Goal: Information Seeking & Learning: Check status

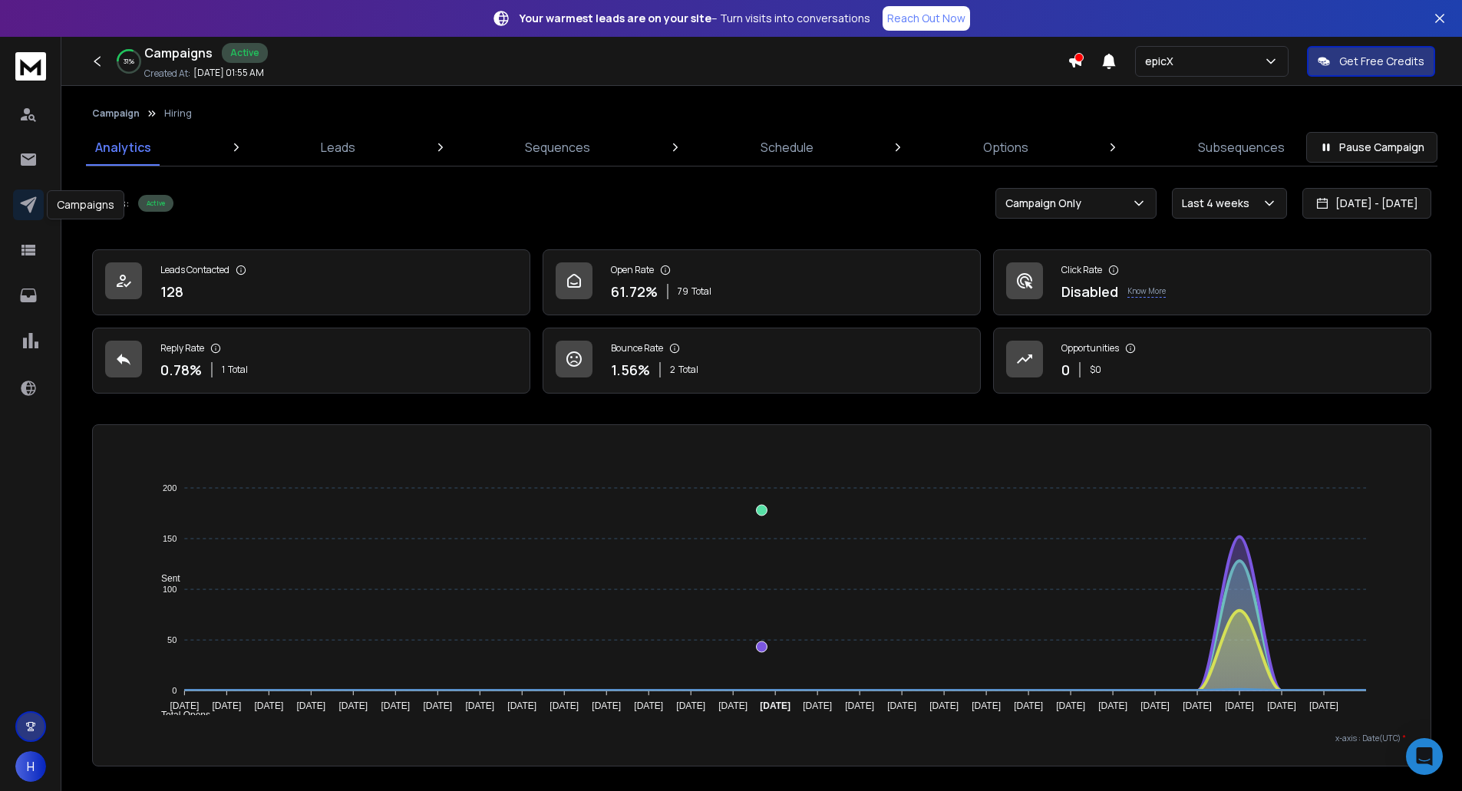
scroll to position [235, 0]
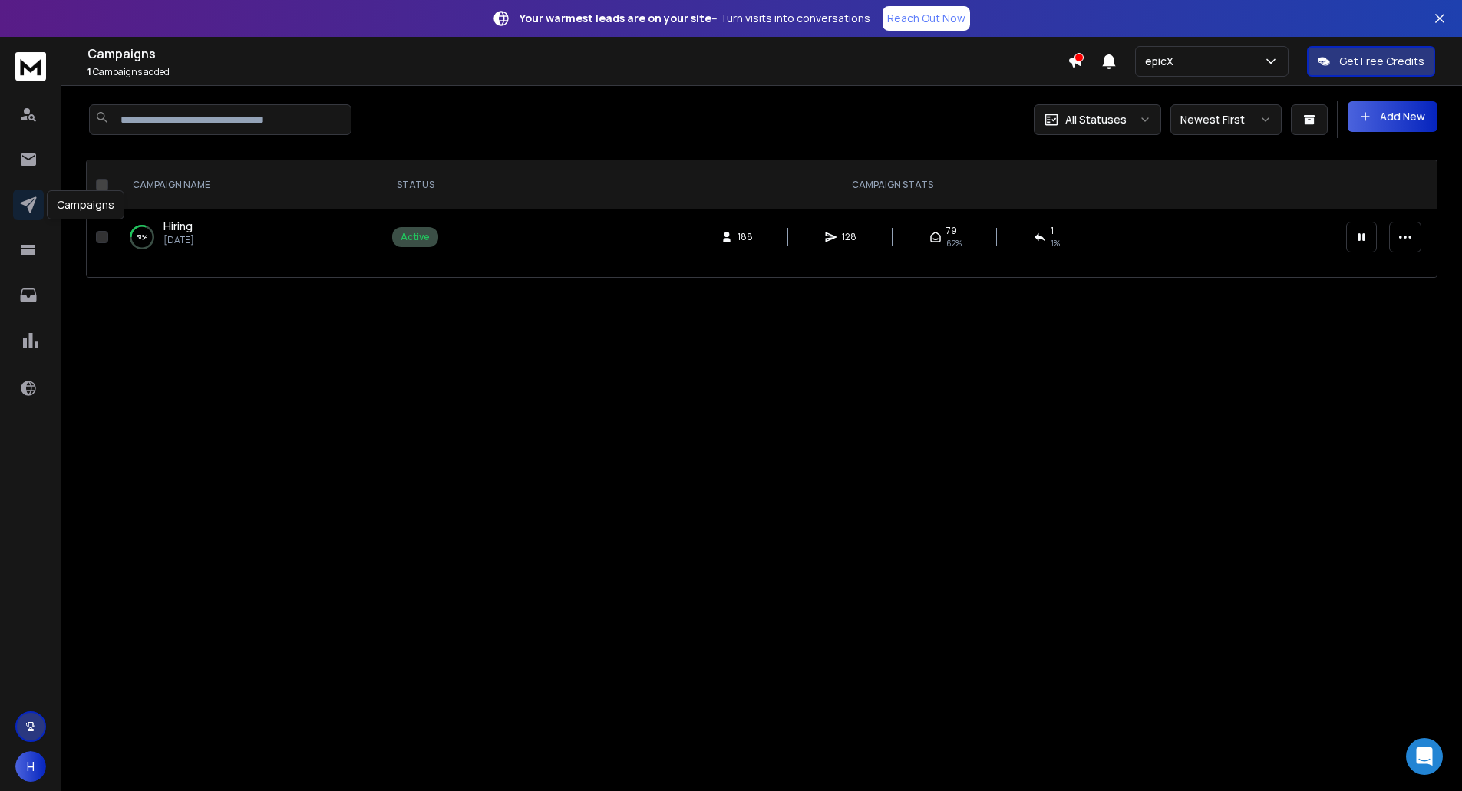
click at [26, 211] on icon at bounding box center [28, 205] width 18 height 18
click at [194, 244] on p "[DATE]" at bounding box center [178, 240] width 31 height 12
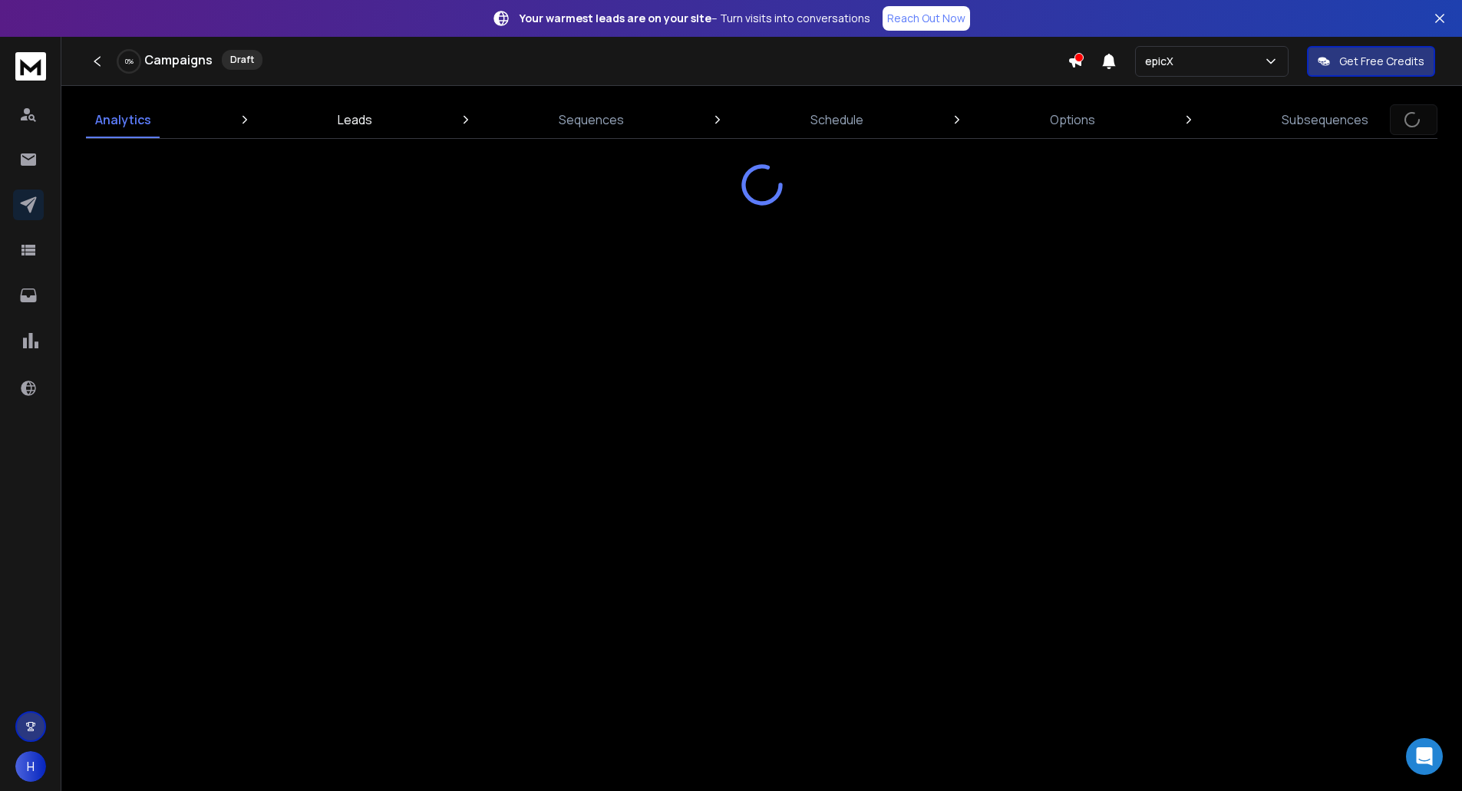
click at [373, 120] on link "Leads" at bounding box center [355, 119] width 53 height 37
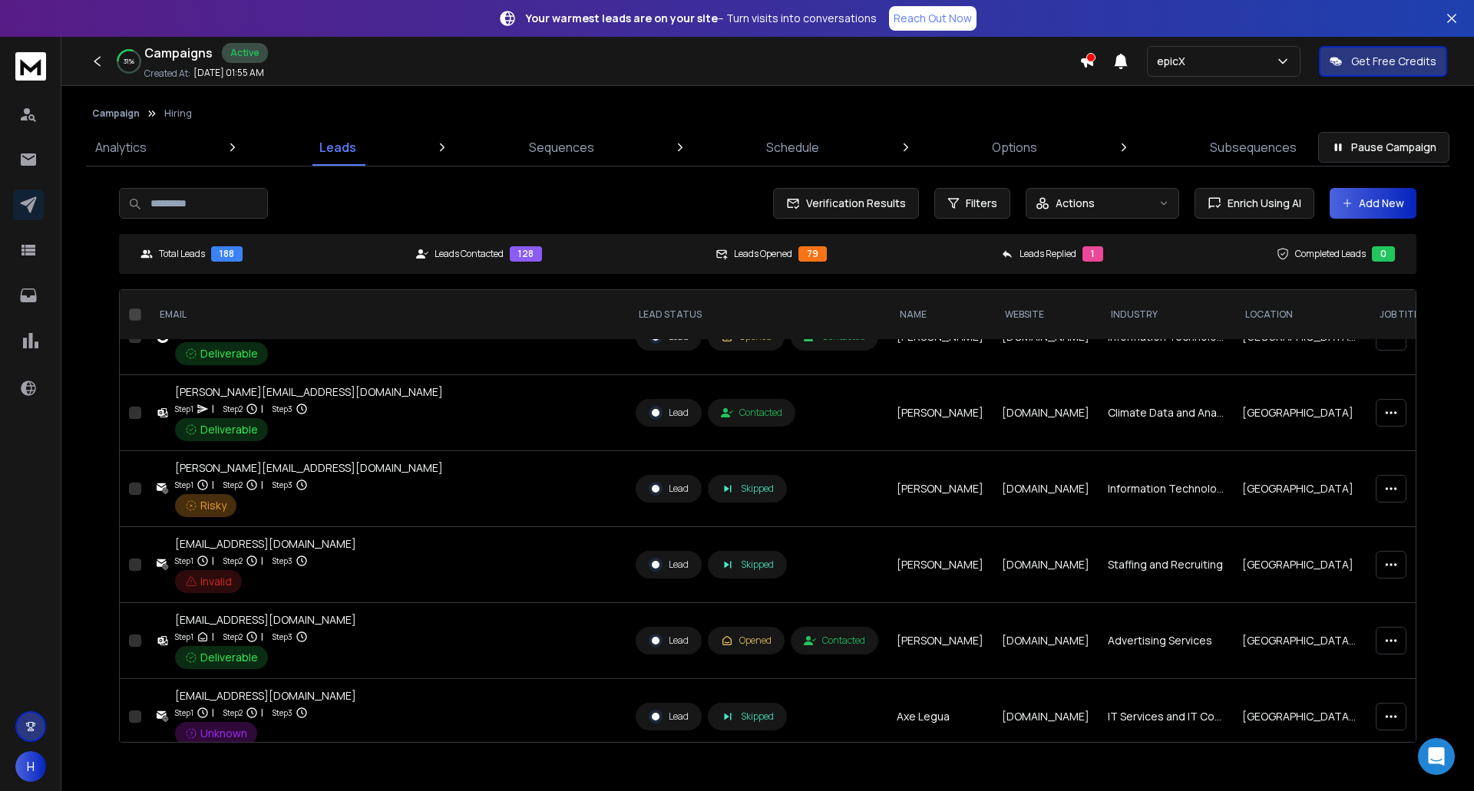
scroll to position [691, 0]
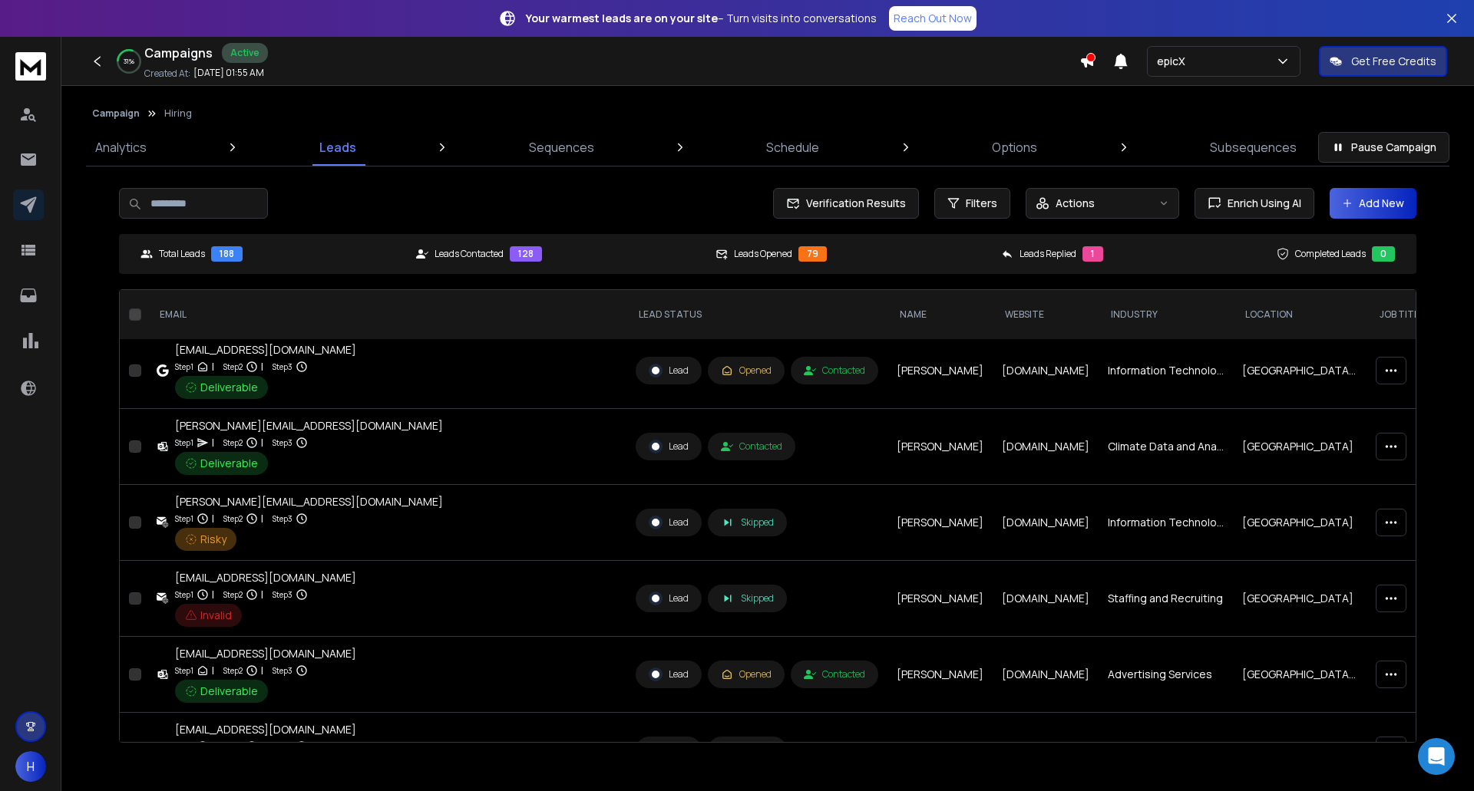
click at [1388, 526] on button "button" at bounding box center [1390, 523] width 31 height 28
click at [348, 517] on div "[PERSON_NAME][EMAIL_ADDRESS][DOMAIN_NAME] Step 1 | Step 2 | Step 3 Risky" at bounding box center [387, 522] width 461 height 57
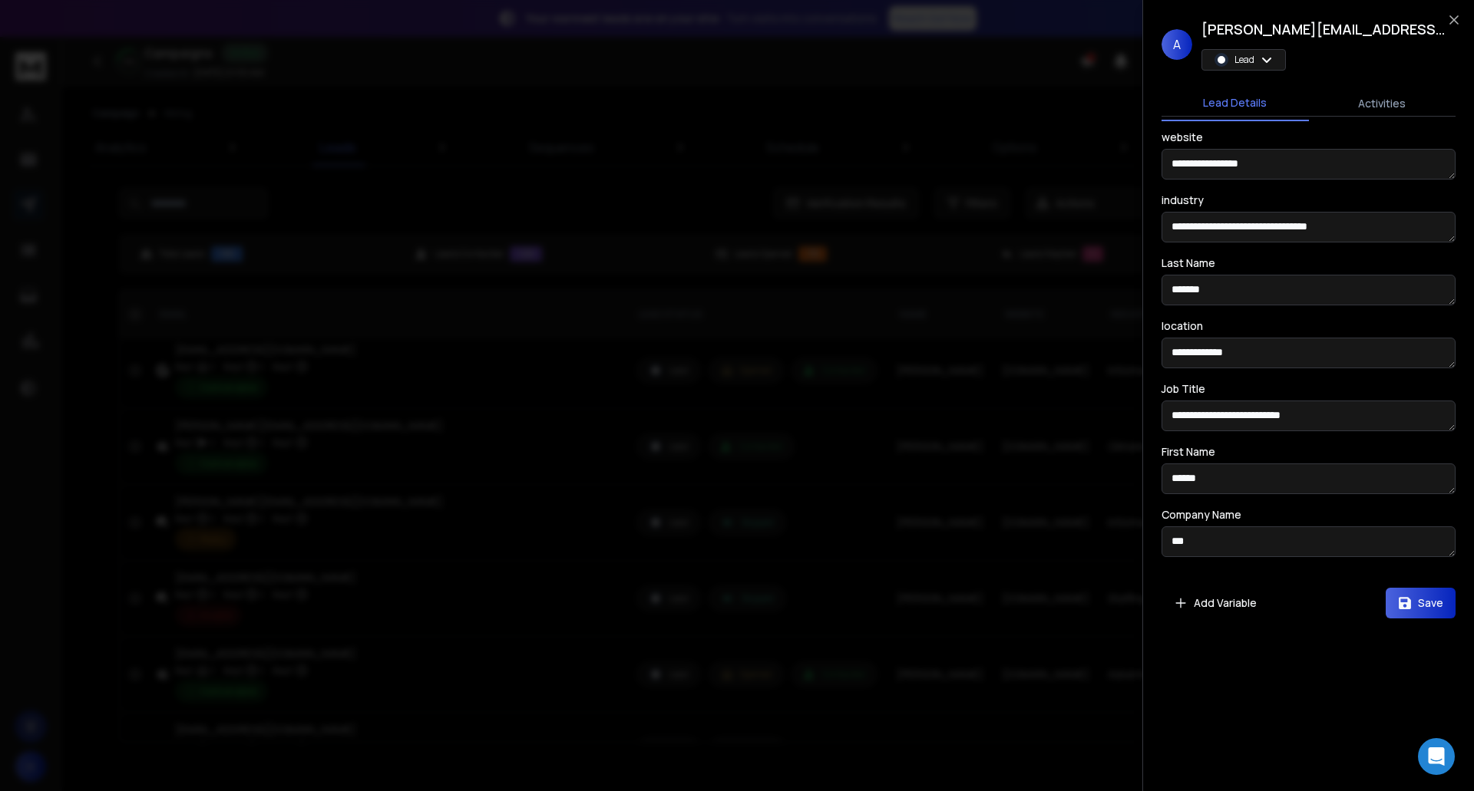
click at [950, 226] on div at bounding box center [737, 395] width 1474 height 791
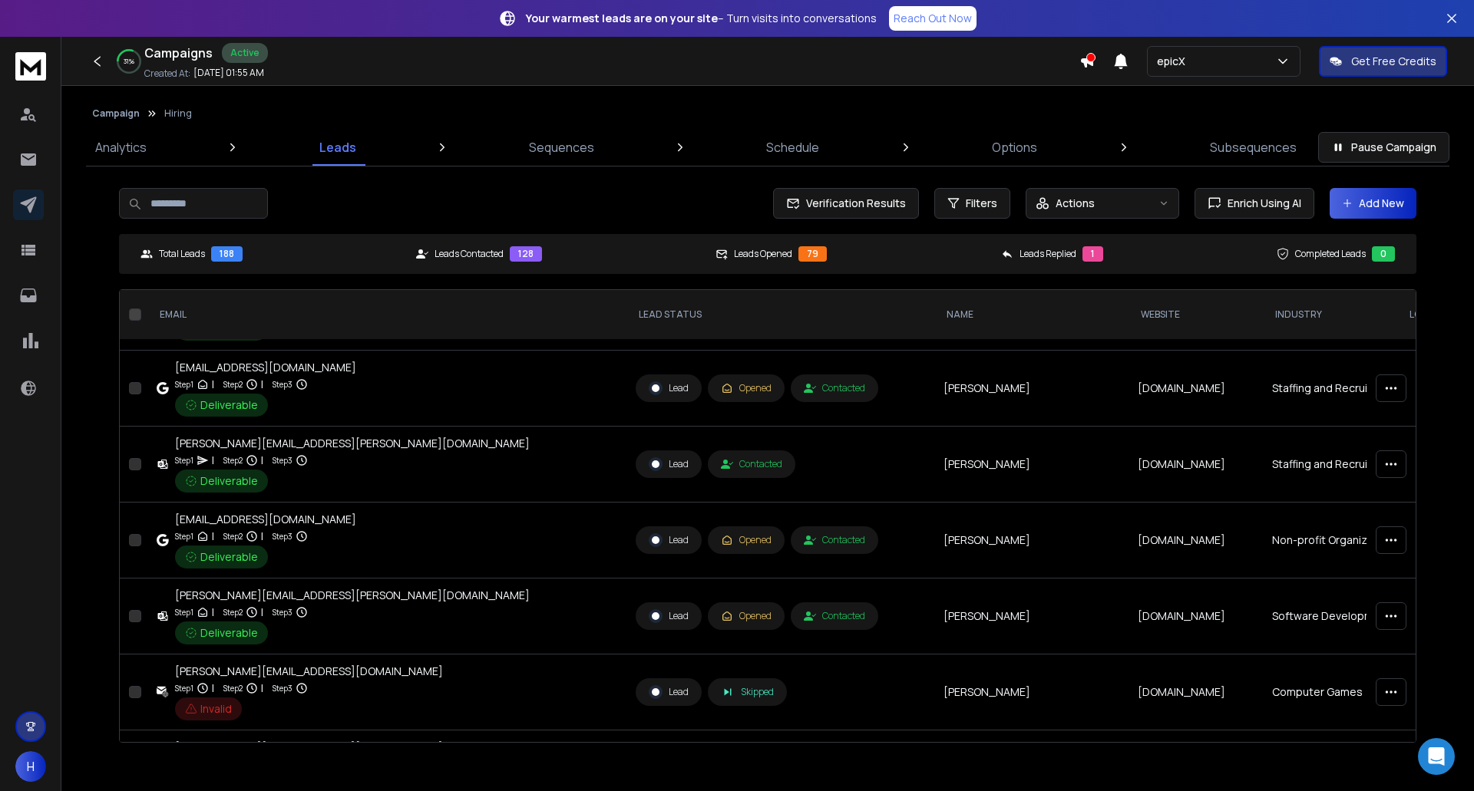
scroll to position [11019, 0]
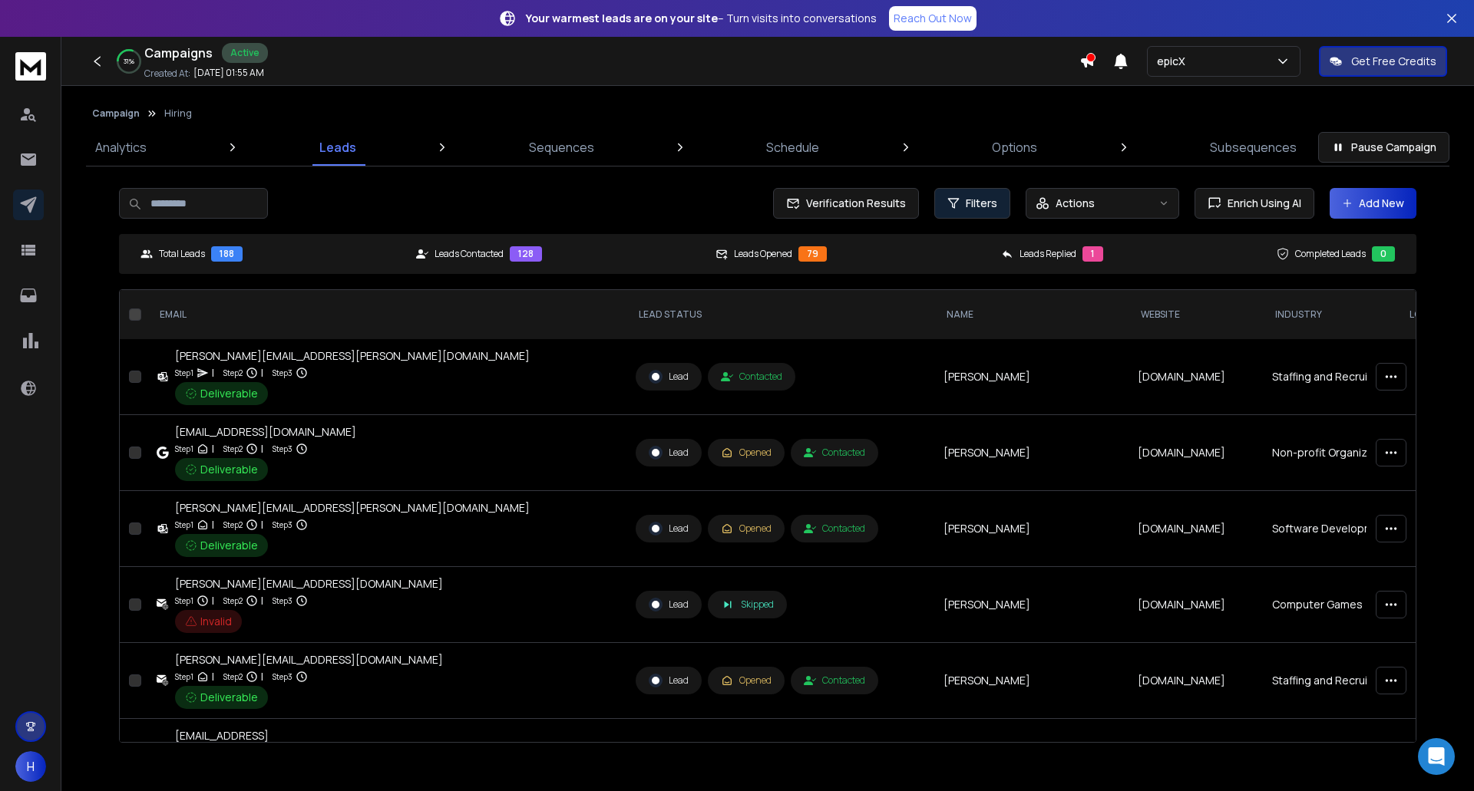
click at [981, 193] on button "Filters" at bounding box center [972, 203] width 76 height 31
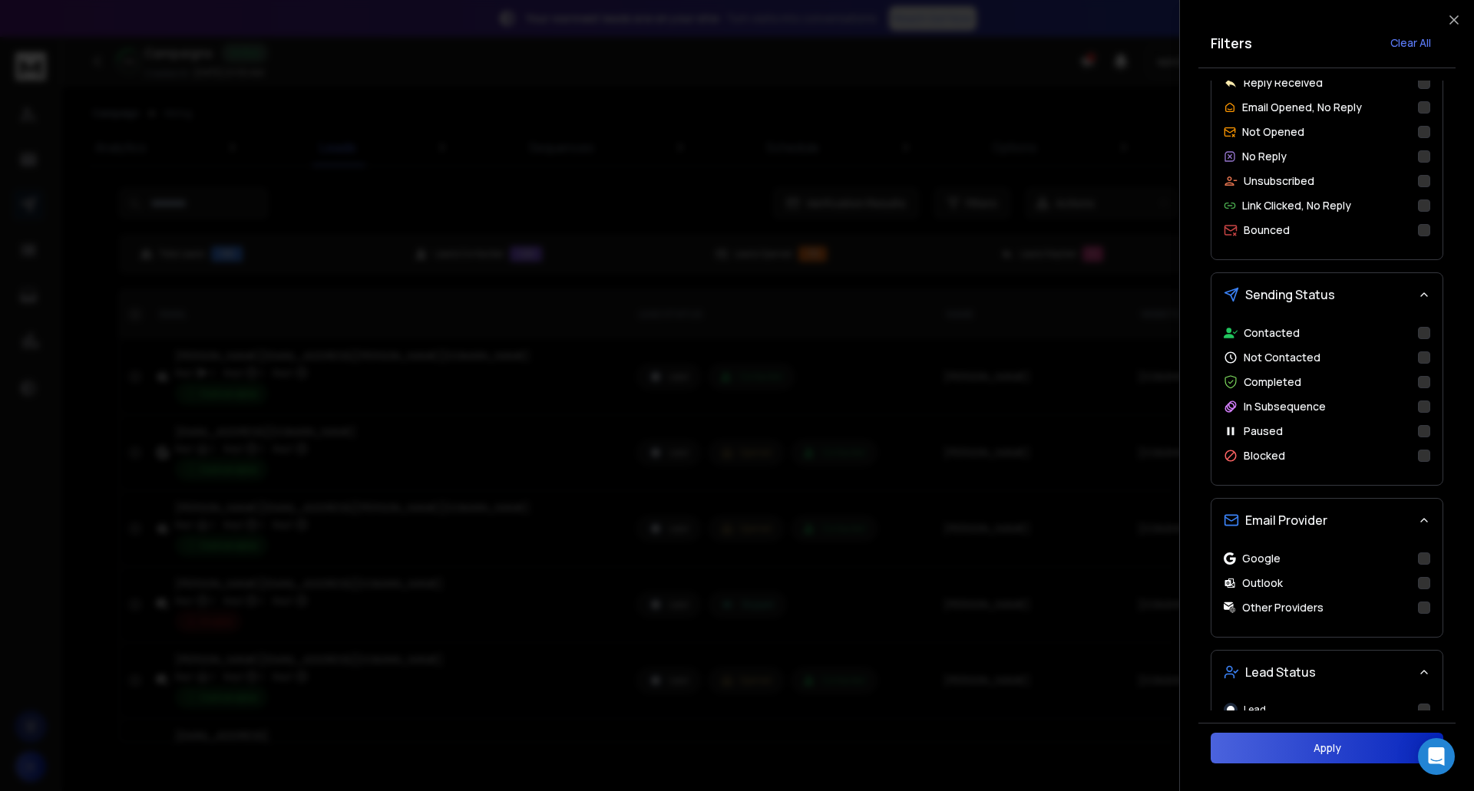
scroll to position [154, 0]
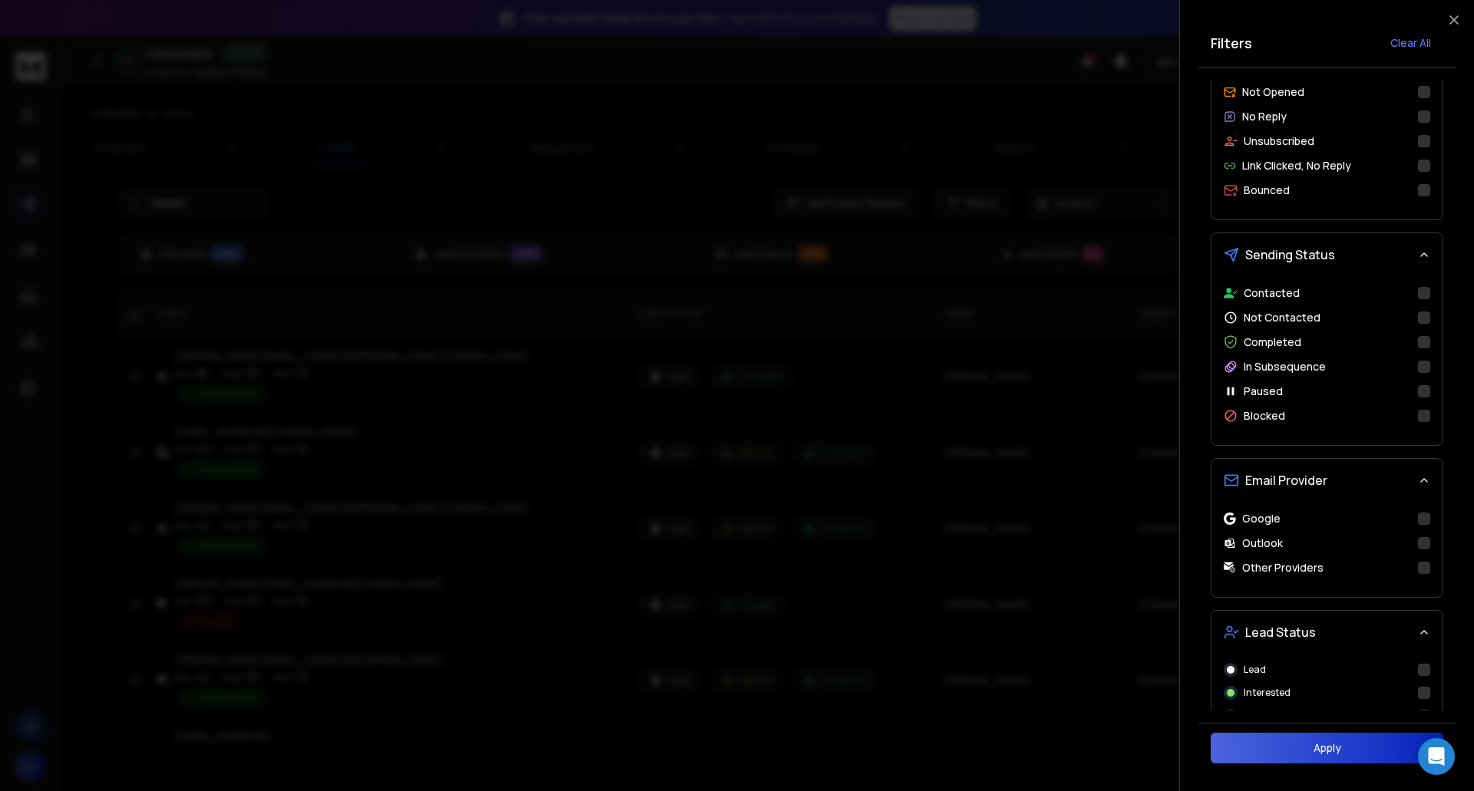
click at [1418, 317] on button "Not Contacted" at bounding box center [1424, 318] width 12 height 12
click at [1306, 746] on button "Apply" at bounding box center [1326, 748] width 233 height 31
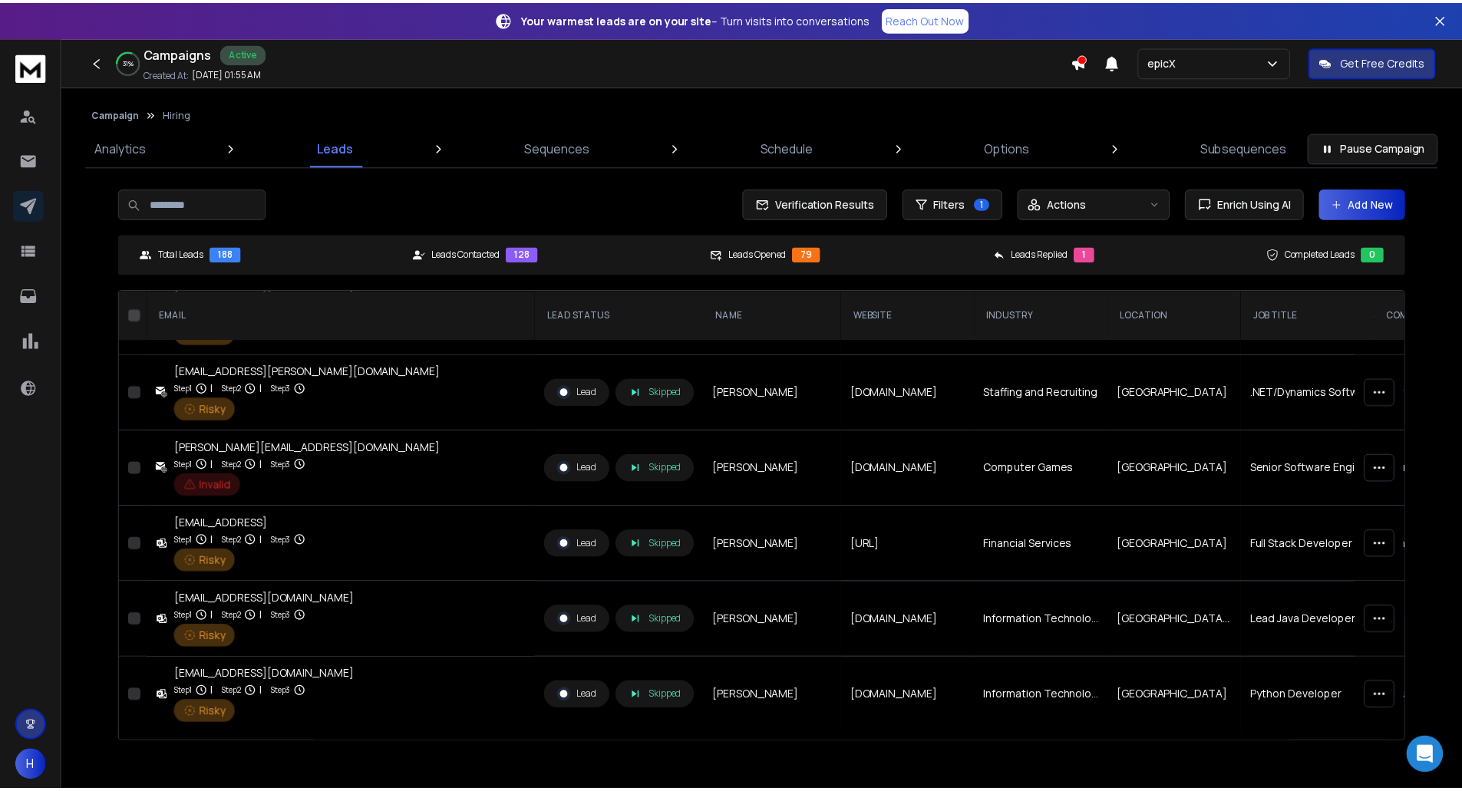
scroll to position [3420, 0]
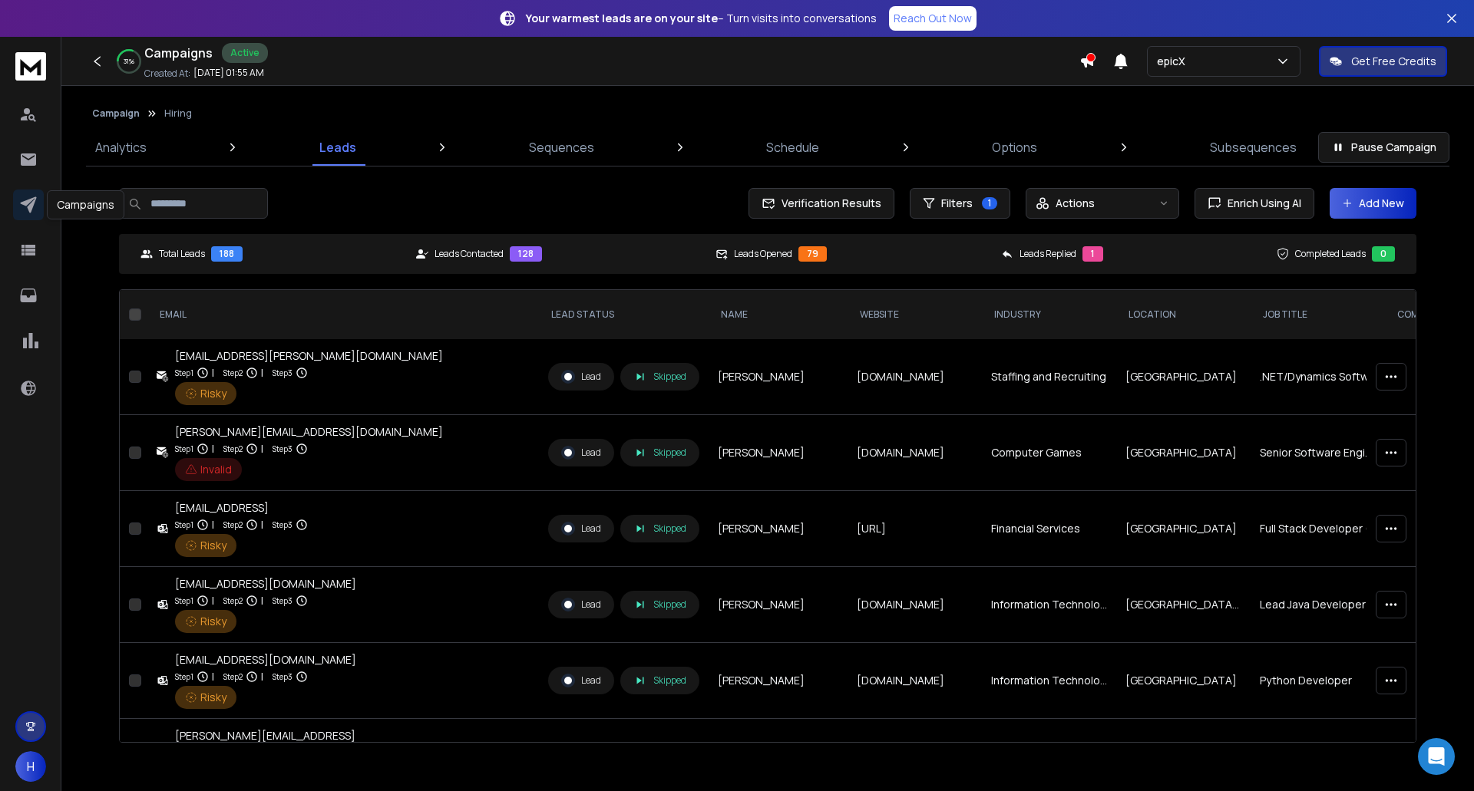
click at [25, 210] on icon at bounding box center [28, 205] width 18 height 18
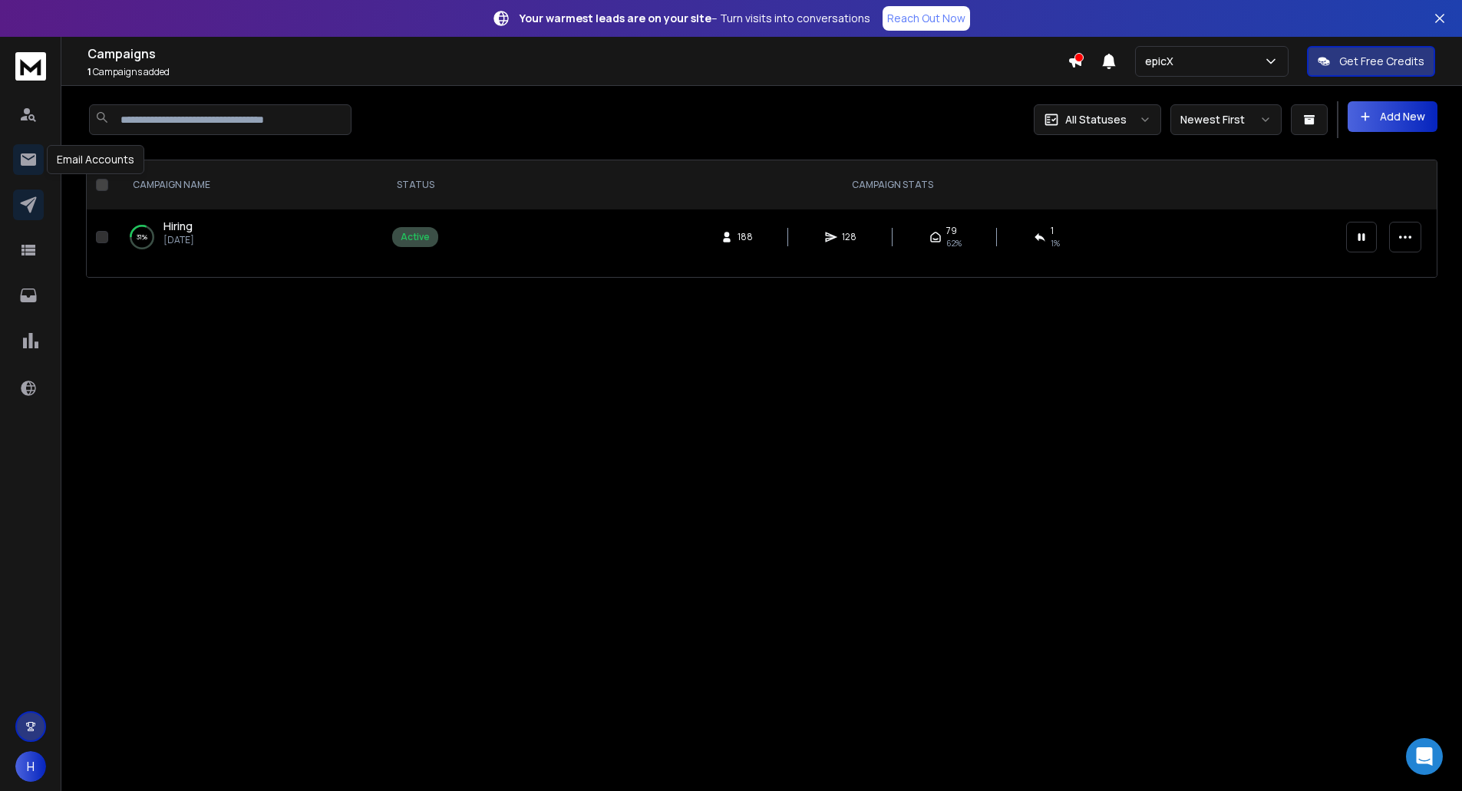
click at [36, 163] on icon at bounding box center [28, 159] width 18 height 18
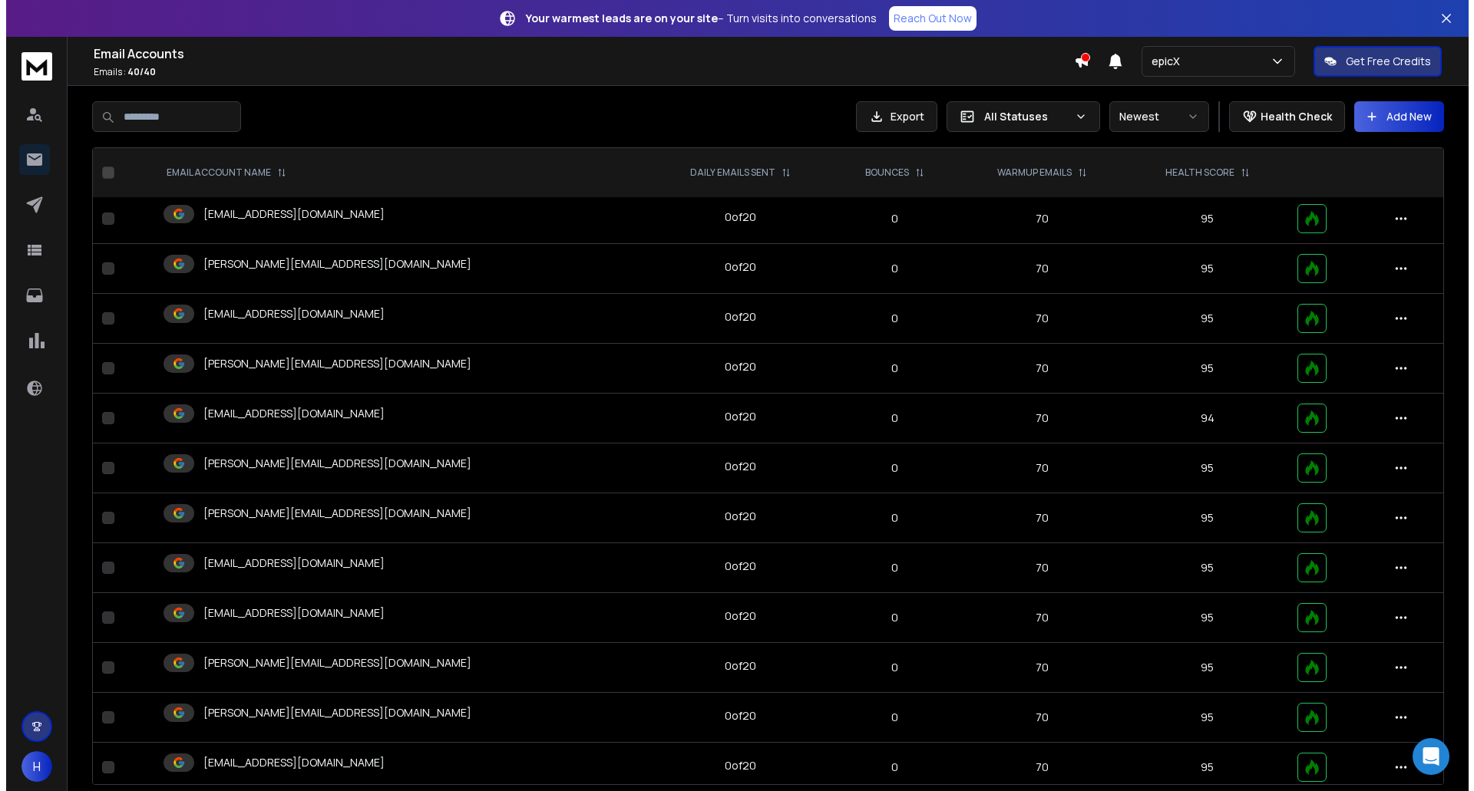
scroll to position [844, 0]
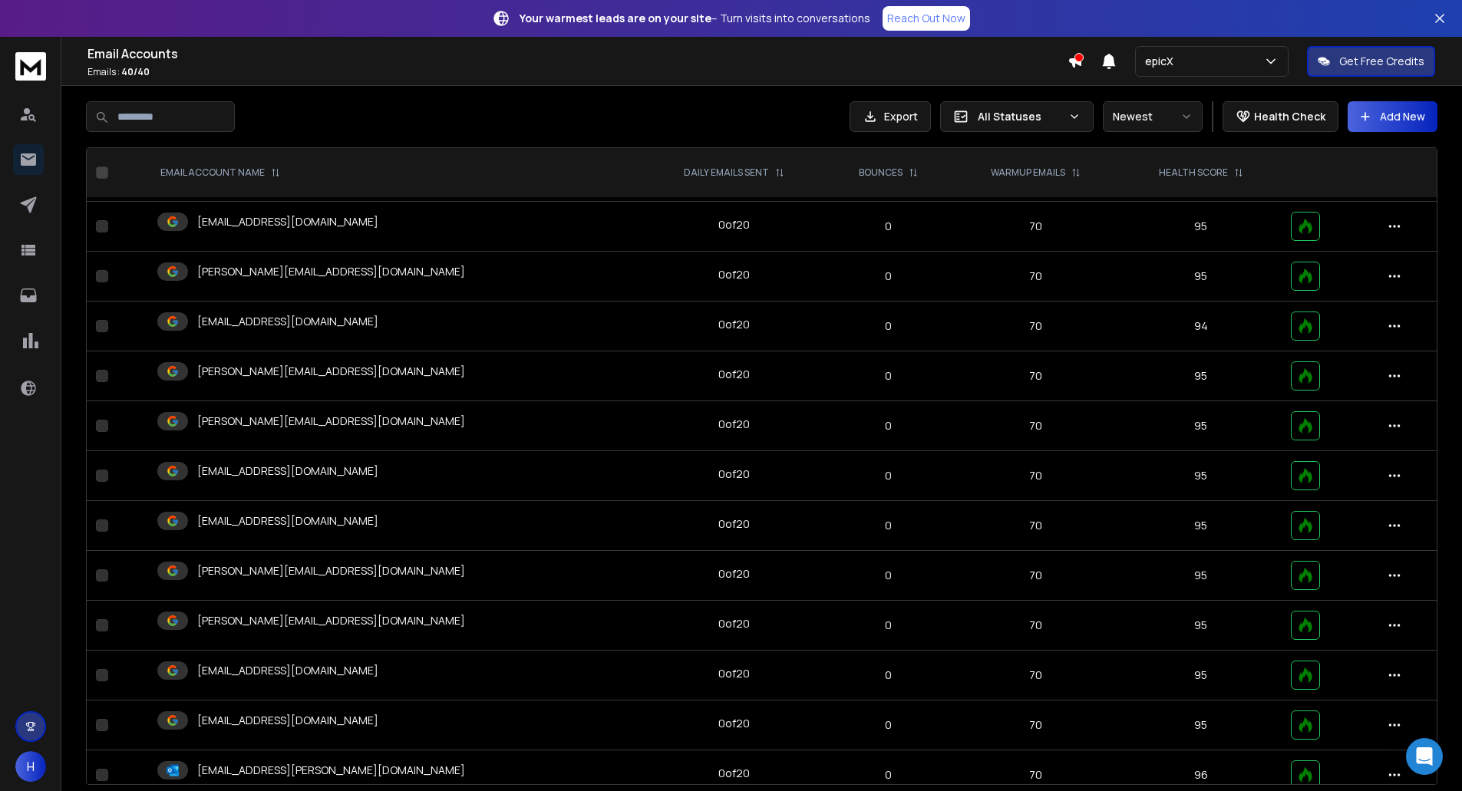
click at [641, 474] on td "0 of 20" at bounding box center [734, 471] width 186 height 40
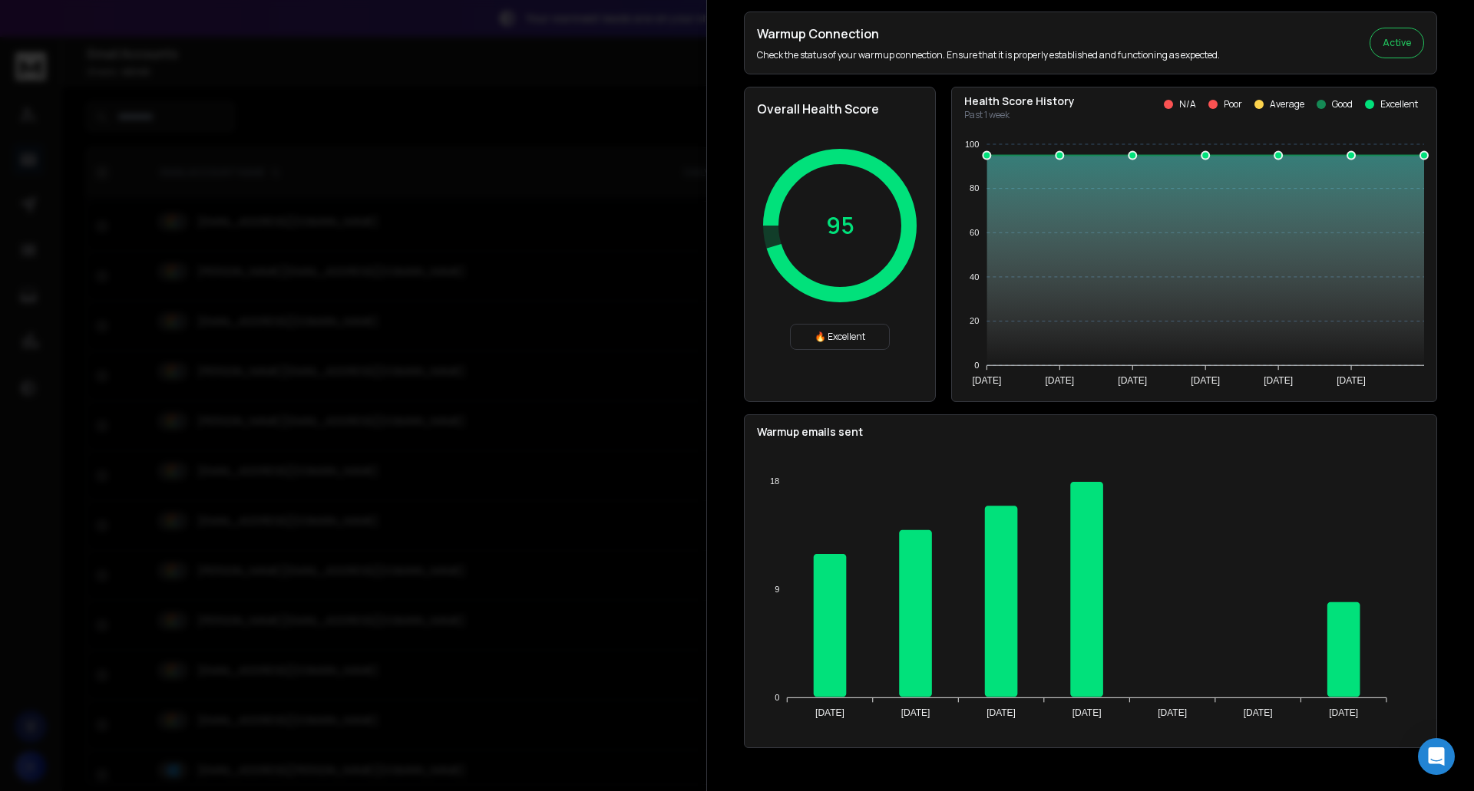
click at [537, 444] on div at bounding box center [737, 395] width 1474 height 791
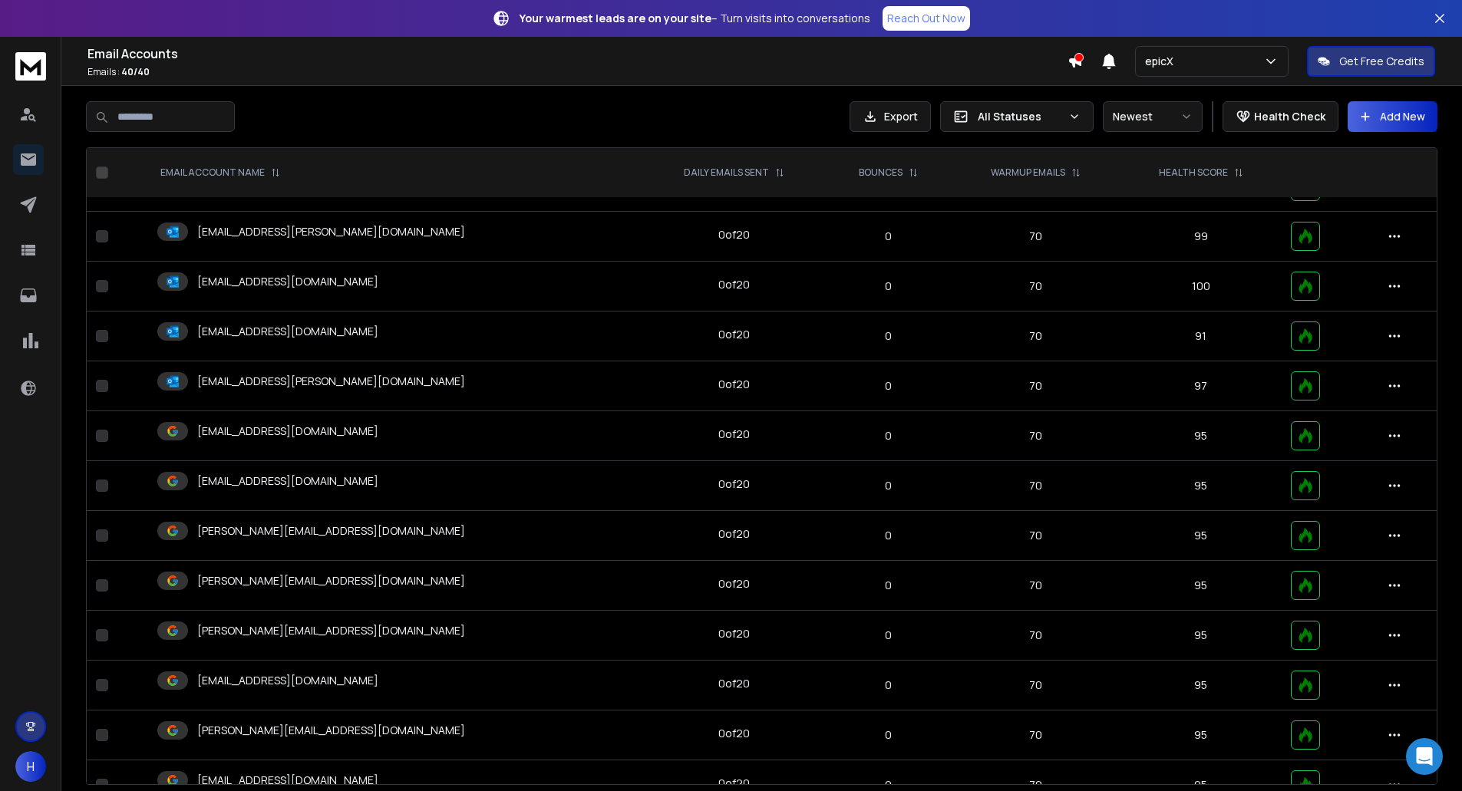
scroll to position [0, 0]
